Goal: Task Accomplishment & Management: Manage account settings

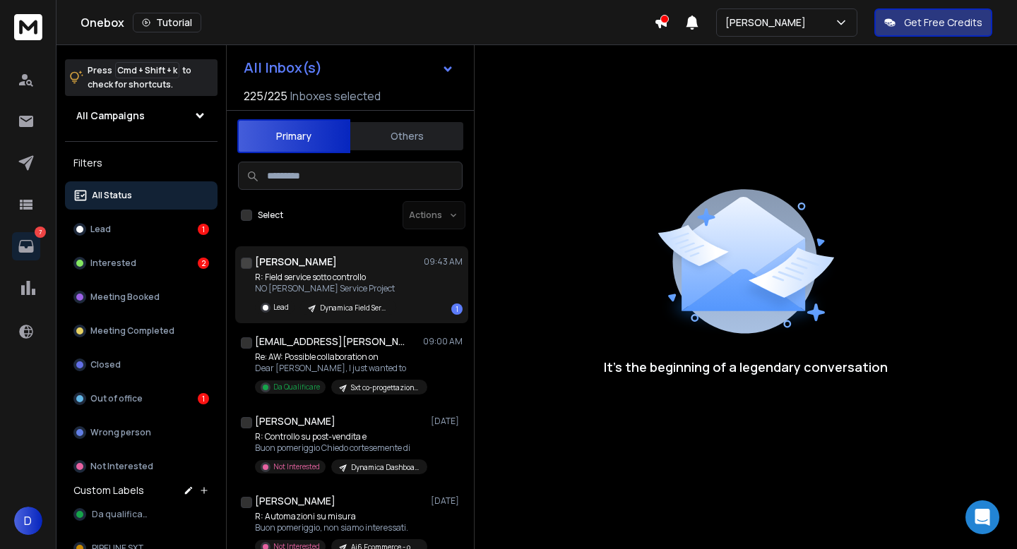
click at [436, 284] on div "R: Field service sotto controllo NO Stefano Cusinato Service Project Lead Dynam…" at bounding box center [359, 293] width 208 height 43
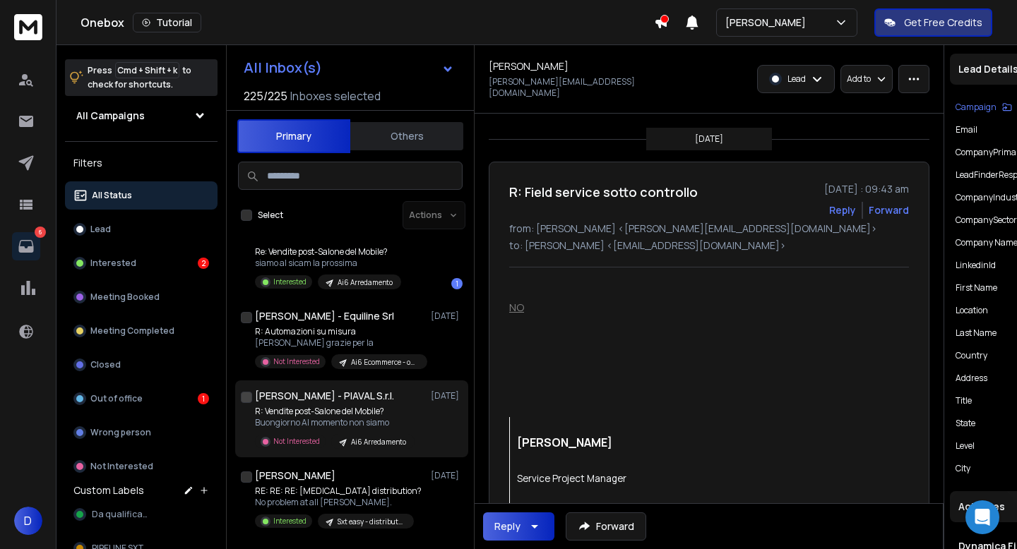
scroll to position [287, 0]
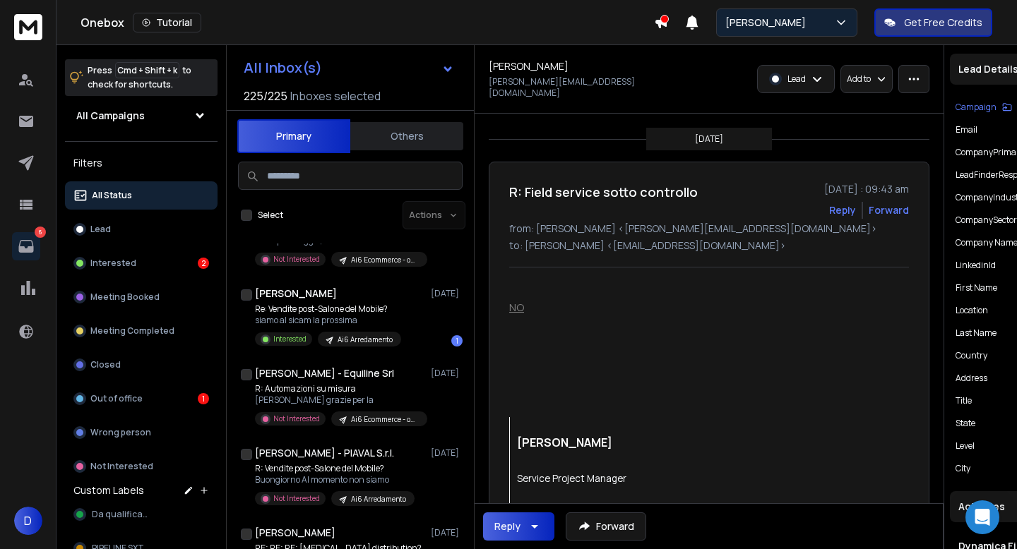
click at [788, 25] on p "[PERSON_NAME]" at bounding box center [768, 23] width 86 height 14
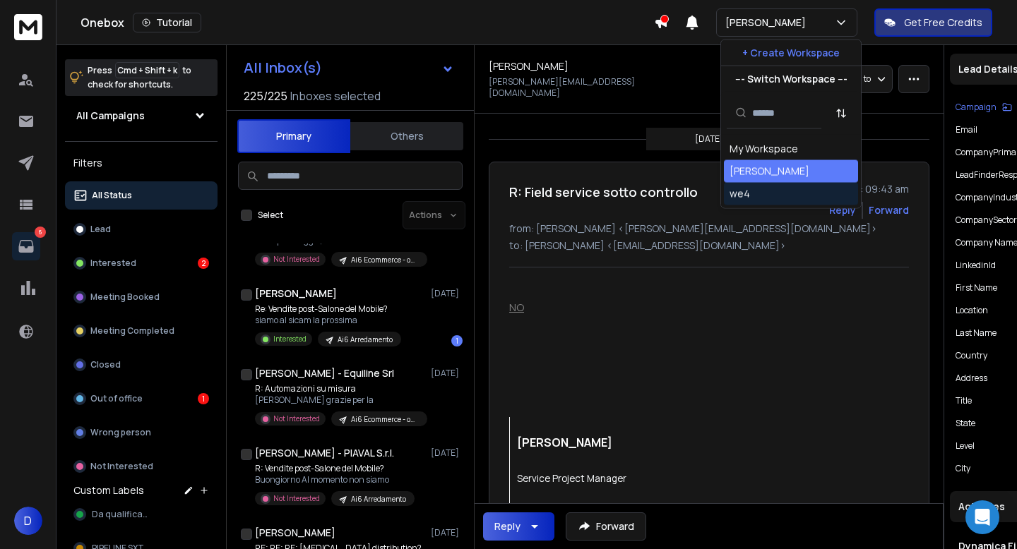
click at [782, 186] on div "we4" at bounding box center [791, 194] width 134 height 23
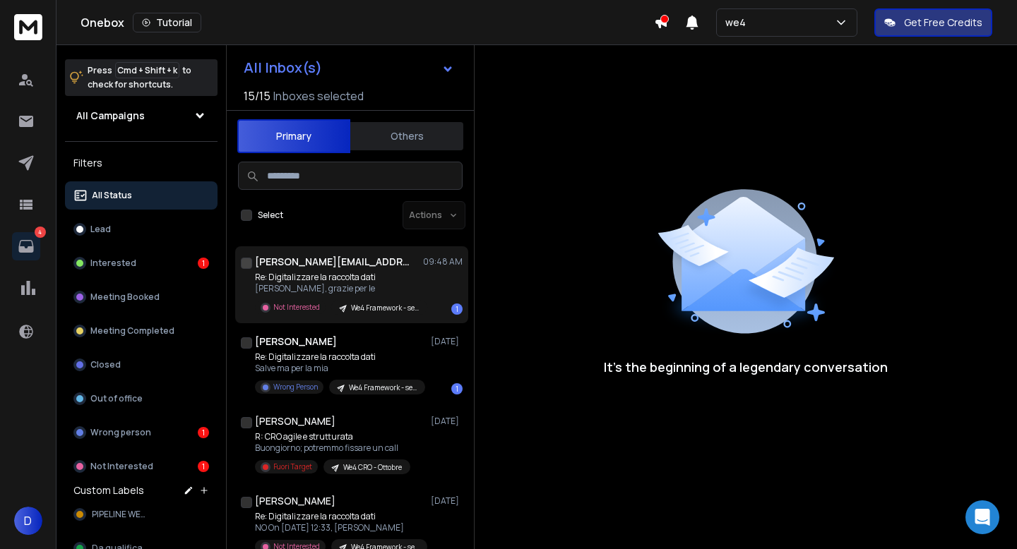
click at [402, 285] on p "Ciao Riccardo, grazie per le" at bounding box center [339, 288] width 169 height 11
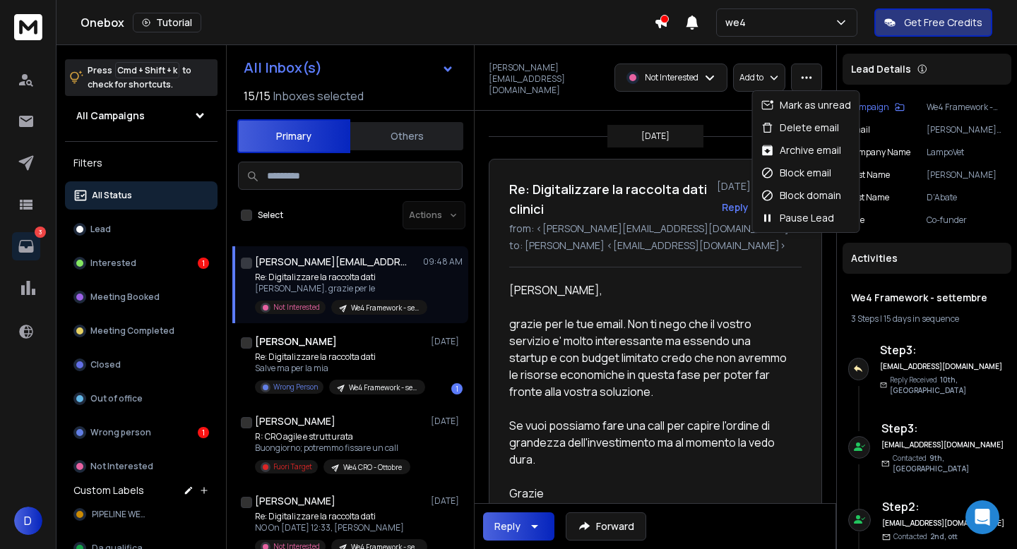
click at [813, 76] on icon "button" at bounding box center [806, 77] width 13 height 13
click at [832, 105] on div "Mark as unread" at bounding box center [806, 105] width 90 height 14
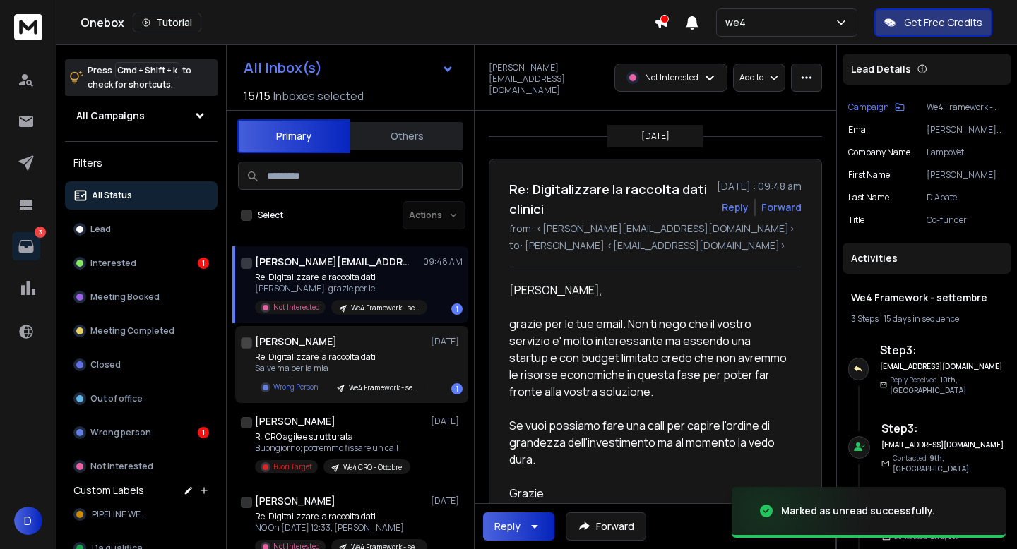
click at [429, 350] on div "Antonino Polimeni 09 Oct Re: Digitalizzare la raccolta dati Salve ma per la mia…" at bounding box center [359, 365] width 208 height 60
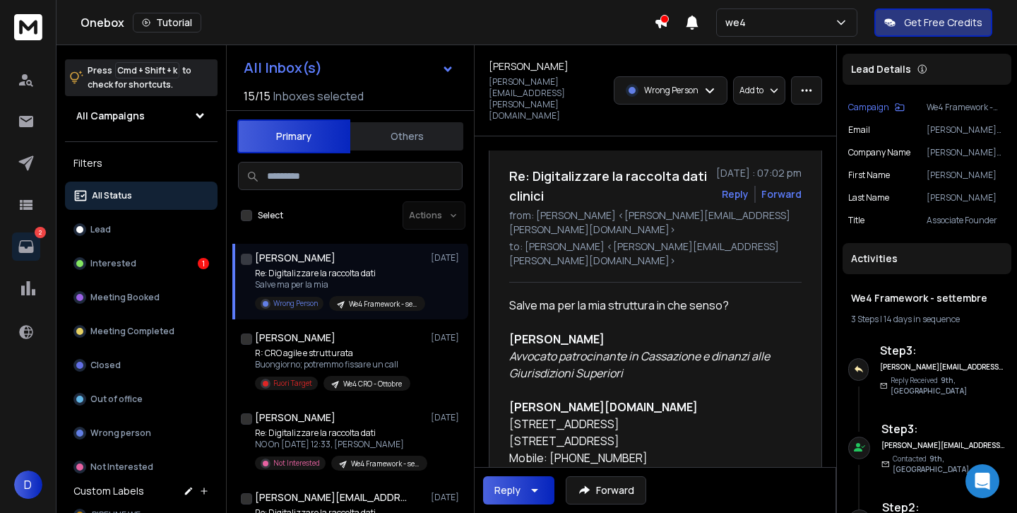
scroll to position [72, 0]
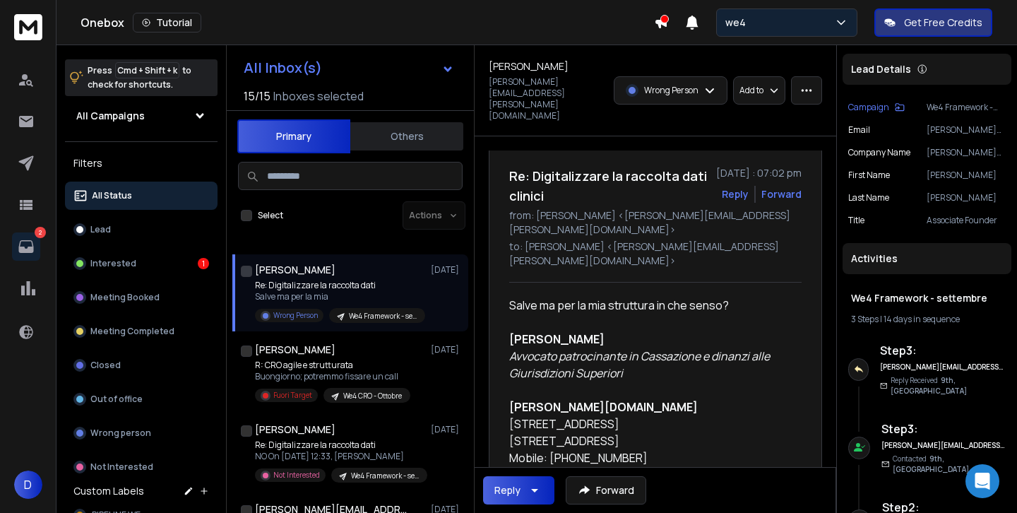
click at [775, 28] on div "we4" at bounding box center [786, 23] width 123 height 14
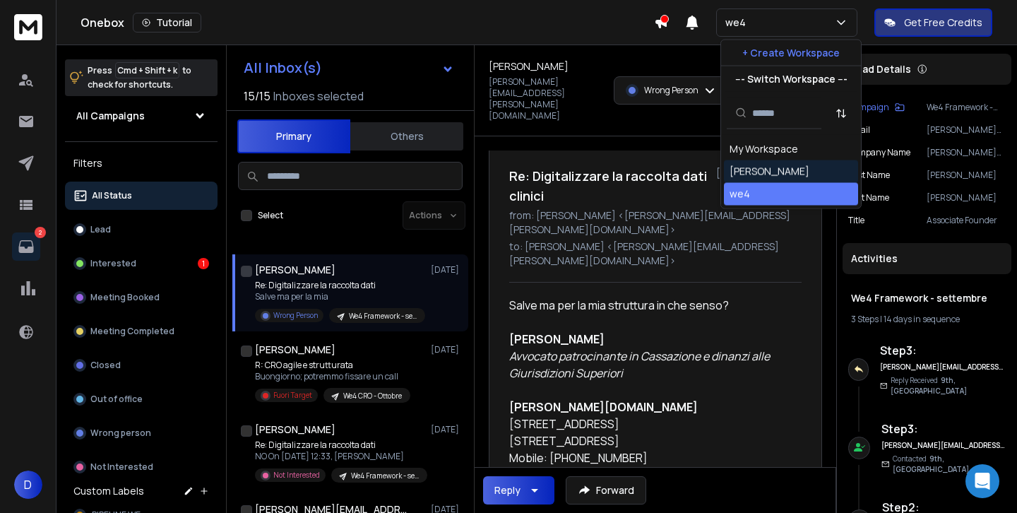
click at [758, 174] on div "[PERSON_NAME]" at bounding box center [769, 172] width 80 height 14
